Goal: Navigation & Orientation: Find specific page/section

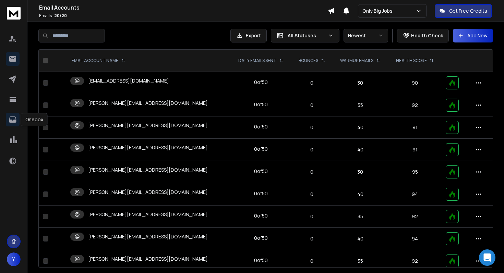
click at [14, 116] on icon at bounding box center [13, 120] width 8 height 8
click at [12, 80] on icon at bounding box center [12, 78] width 7 height 7
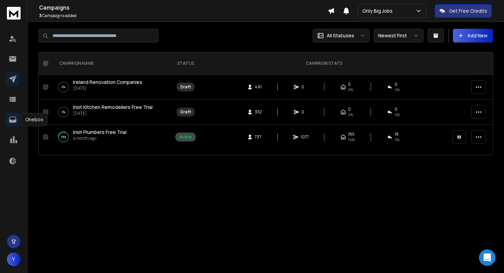
click at [13, 121] on icon at bounding box center [12, 120] width 7 height 6
